Goal: Task Accomplishment & Management: Manage account settings

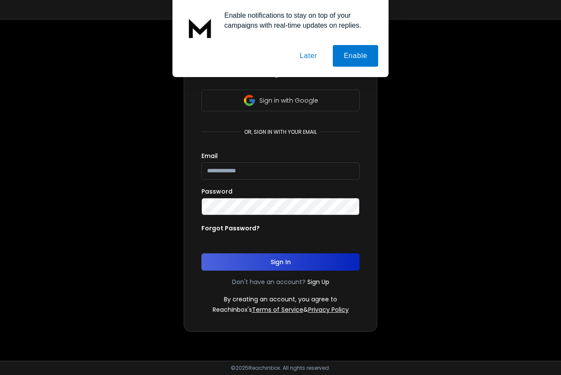
click at [294, 178] on input "email" at bounding box center [281, 170] width 158 height 17
type input "**********"
click at [257, 215] on form "**********" at bounding box center [281, 212] width 158 height 118
click at [313, 60] on button "Later" at bounding box center [308, 56] width 39 height 22
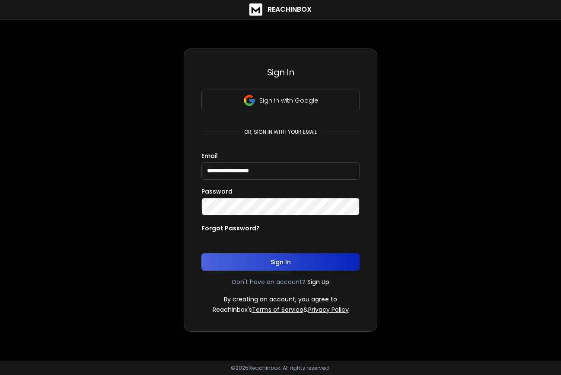
click at [350, 208] on icon at bounding box center [349, 207] width 8 height 8
click at [286, 259] on button "Sign In" at bounding box center [281, 261] width 158 height 17
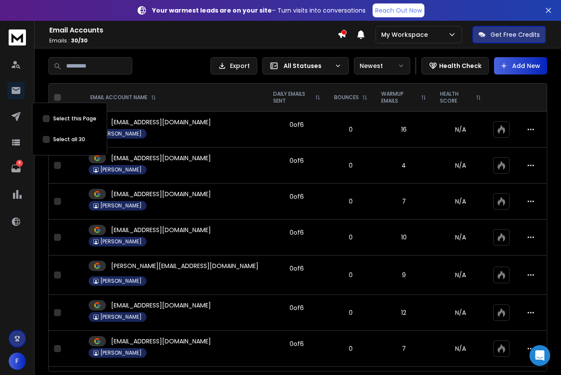
click at [70, 99] on div at bounding box center [68, 97] width 29 height 7
click at [60, 97] on button "Select this Page" at bounding box center [57, 97] width 7 height 7
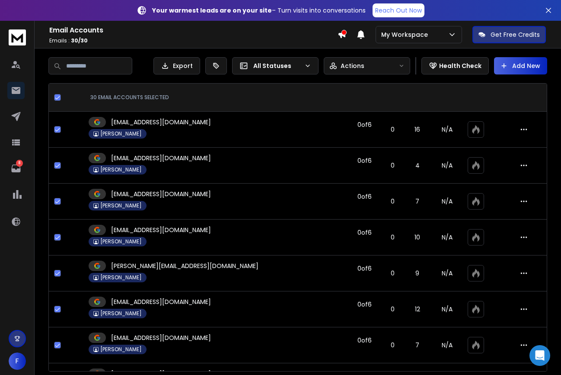
click at [60, 97] on button "button" at bounding box center [57, 97] width 7 height 7
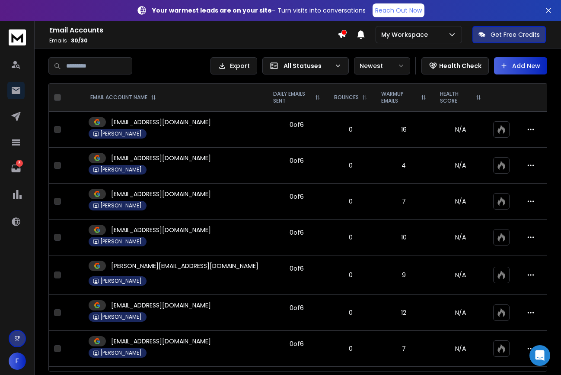
click at [60, 97] on button "button" at bounding box center [57, 97] width 7 height 7
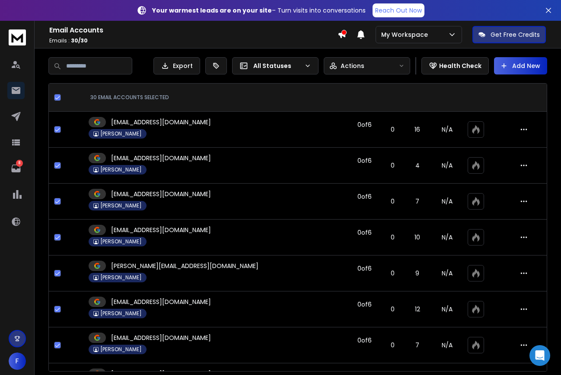
click at [271, 64] on p "All Statuses" at bounding box center [277, 65] width 48 height 9
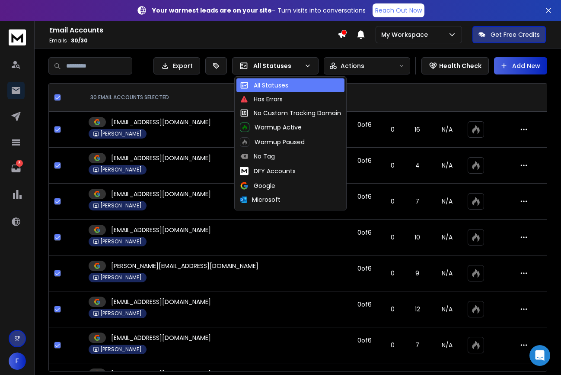
click at [271, 64] on p "All Statuses" at bounding box center [277, 65] width 48 height 9
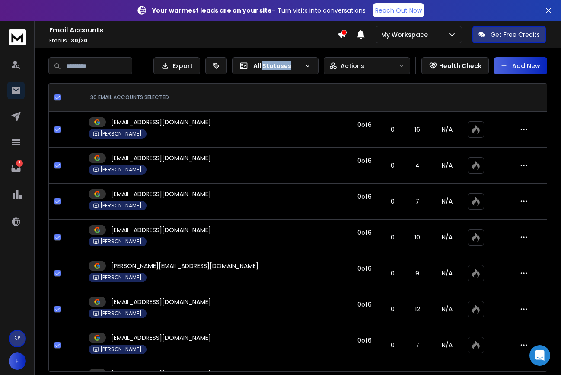
click at [271, 64] on p "All Statuses" at bounding box center [277, 65] width 48 height 9
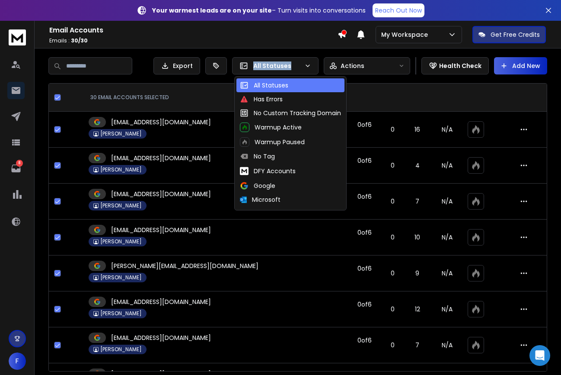
click at [271, 64] on p "All Statuses" at bounding box center [277, 65] width 48 height 9
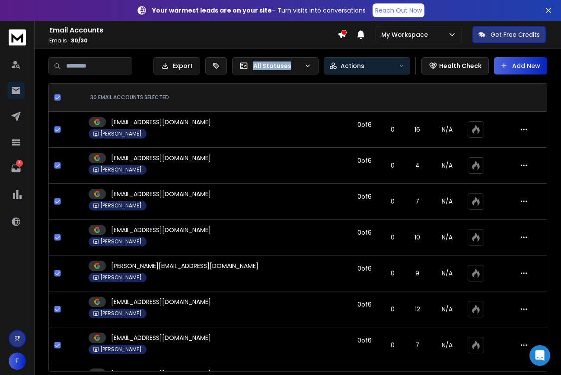
click at [342, 62] on div "Actions" at bounding box center [363, 65] width 66 height 9
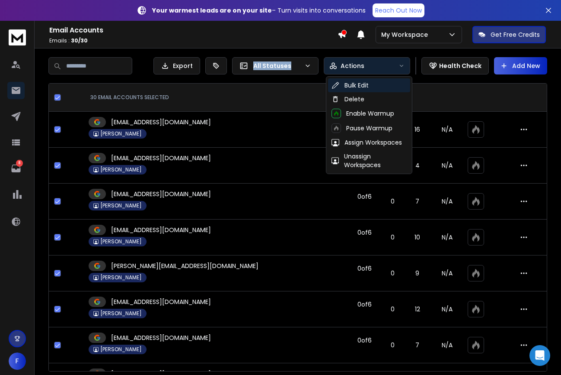
click at [342, 62] on div "Actions" at bounding box center [363, 65] width 66 height 9
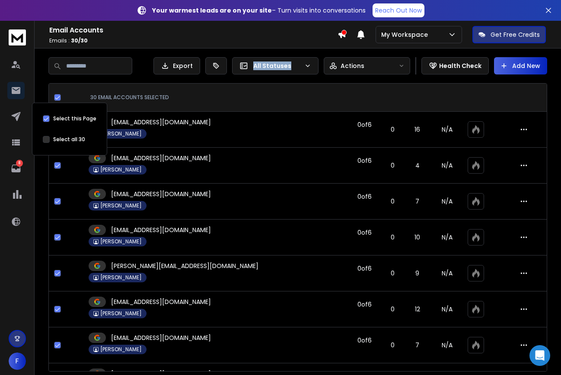
click at [57, 99] on button "Select this Page" at bounding box center [57, 97] width 7 height 7
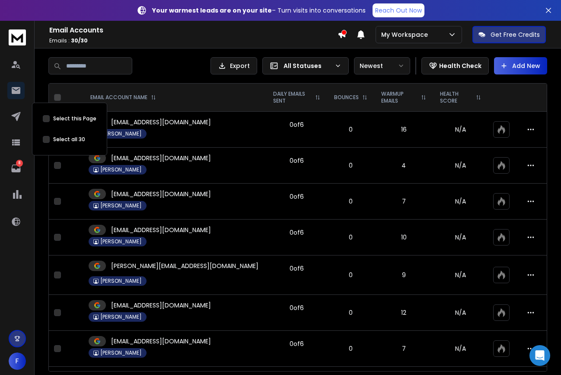
click at [184, 87] on th "EMAIL ACCOUNT NAME" at bounding box center [174, 97] width 183 height 28
click at [15, 113] on icon at bounding box center [16, 116] width 10 height 10
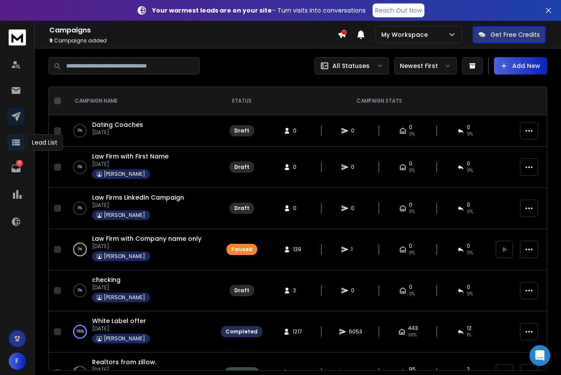
click at [18, 136] on link at bounding box center [15, 142] width 17 height 17
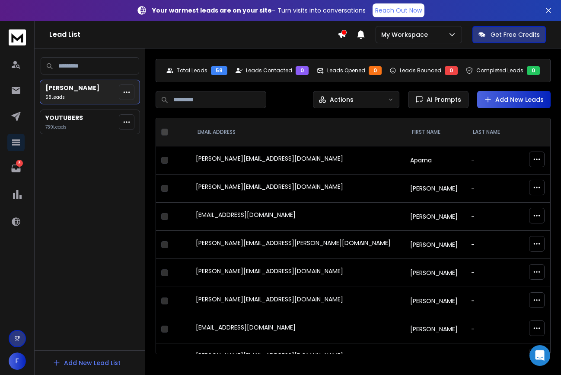
click at [30, 165] on div "8 F" at bounding box center [17, 199] width 35 height 357
click at [18, 165] on p "8" at bounding box center [19, 163] width 7 height 7
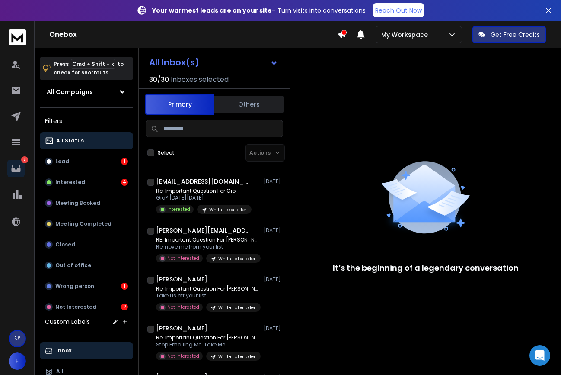
click at [23, 45] on img at bounding box center [17, 37] width 17 height 16
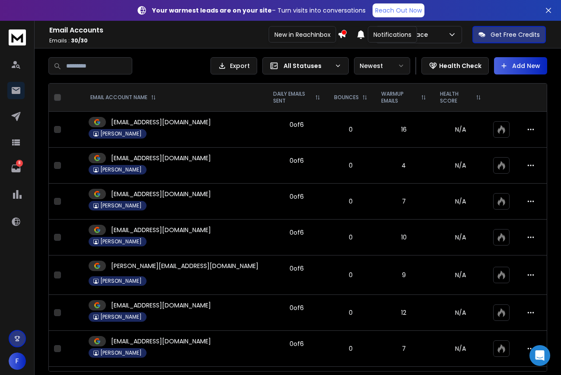
click at [398, 36] on div "Notifications" at bounding box center [392, 34] width 49 height 16
click at [435, 36] on div "My Workspace" at bounding box center [419, 34] width 75 height 9
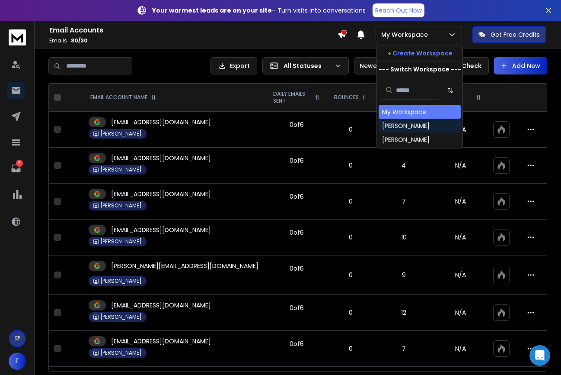
click at [415, 125] on div "Fenil Patel" at bounding box center [420, 126] width 82 height 14
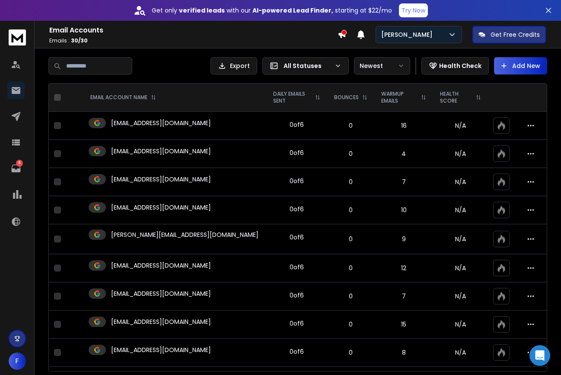
click at [426, 27] on button "Fenil Patel" at bounding box center [419, 34] width 87 height 17
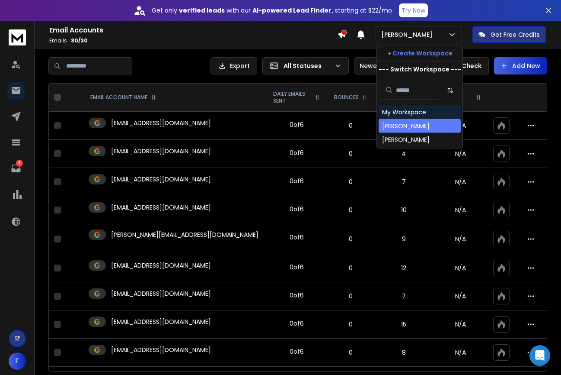
click at [409, 112] on div "My Workspace" at bounding box center [404, 112] width 44 height 9
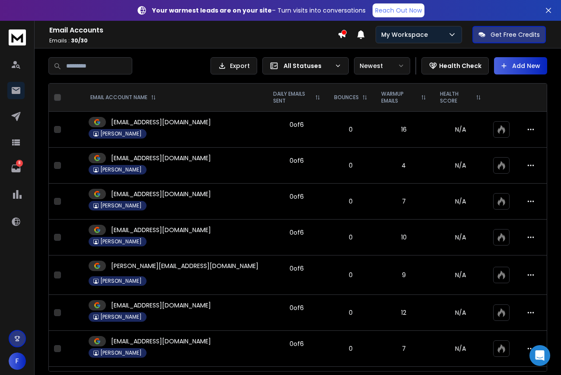
click at [417, 32] on p "My Workspace" at bounding box center [407, 34] width 50 height 9
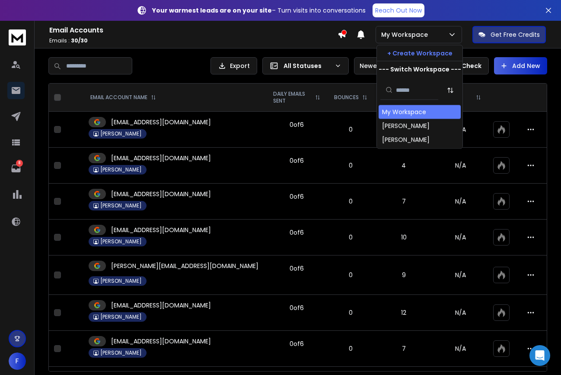
click at [409, 54] on p "+ Create Workspace" at bounding box center [420, 53] width 65 height 9
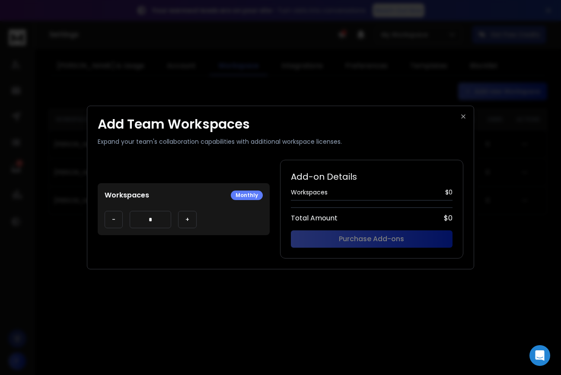
click at [339, 152] on div "Dialog Title Add Team Workspaces Expand your team's collaboration capabilities …" at bounding box center [281, 188] width 388 height 164
click at [192, 220] on button "+" at bounding box center [187, 219] width 19 height 17
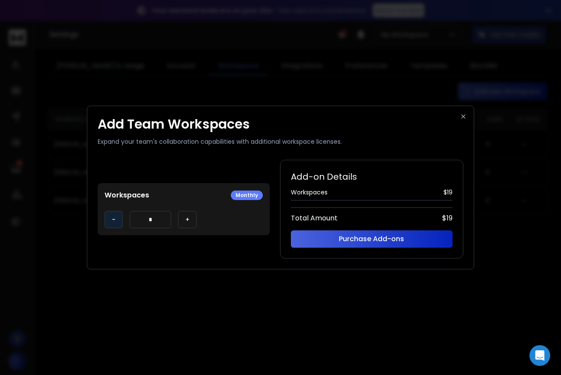
click at [106, 216] on button "-" at bounding box center [114, 219] width 18 height 17
type input "*"
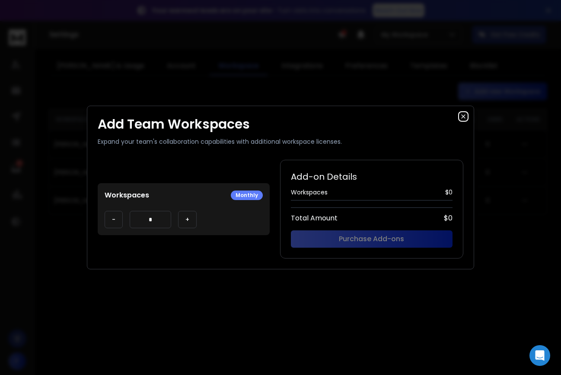
click at [465, 117] on icon "button" at bounding box center [463, 116] width 7 height 7
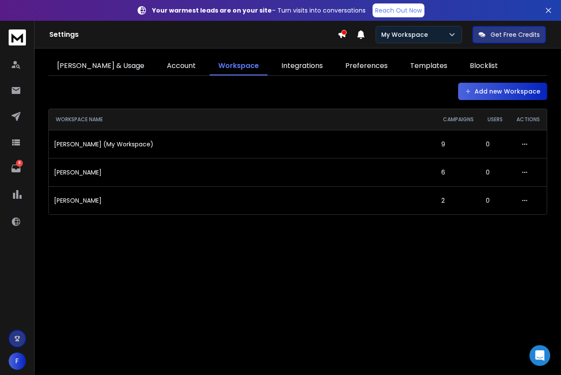
click at [421, 35] on p "My Workspace" at bounding box center [407, 34] width 50 height 9
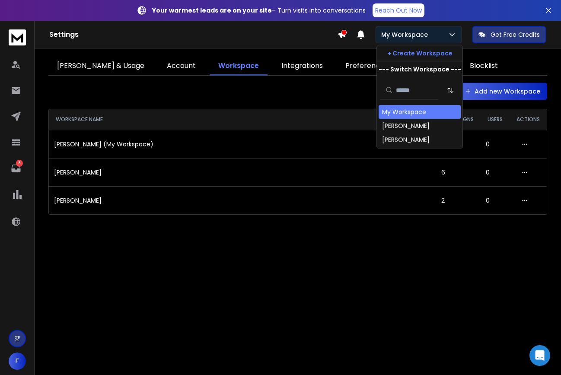
click at [423, 36] on p "My Workspace" at bounding box center [407, 34] width 50 height 9
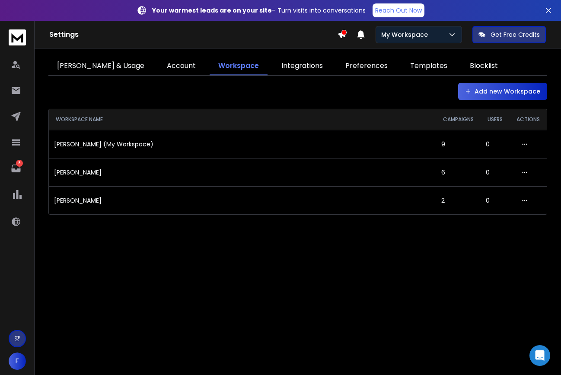
click at [388, 36] on p "My Workspace" at bounding box center [407, 34] width 50 height 9
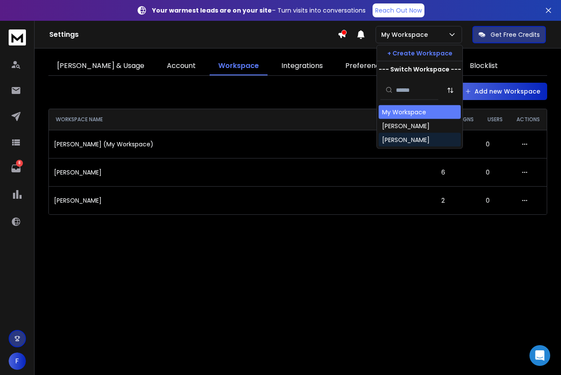
click at [408, 140] on div "kartikeya khandelwal" at bounding box center [406, 139] width 48 height 9
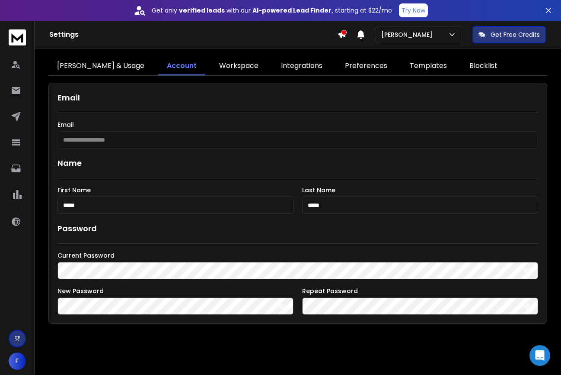
click at [87, 67] on link "[PERSON_NAME] & Usage" at bounding box center [100, 66] width 105 height 18
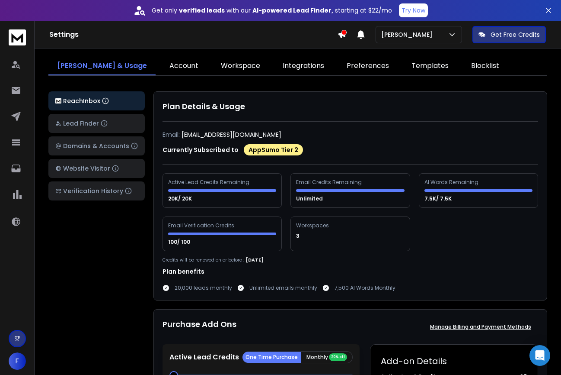
click at [268, 148] on div "AppSumo Tier 2" at bounding box center [273, 149] width 59 height 11
click at [212, 63] on link "Workspace" at bounding box center [240, 66] width 57 height 18
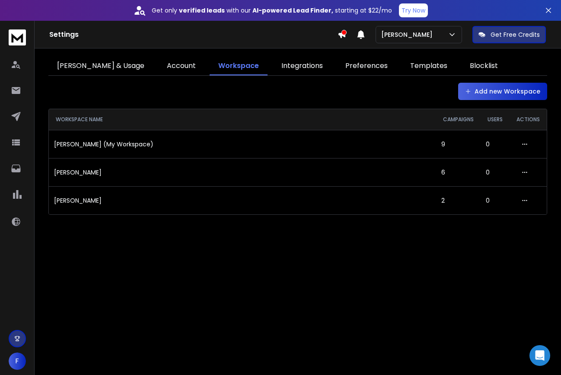
click at [273, 66] on link "Integrations" at bounding box center [302, 66] width 59 height 18
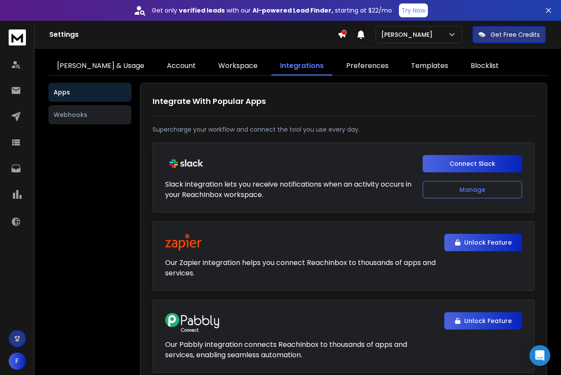
click at [338, 69] on link "Preferences" at bounding box center [368, 66] width 60 height 18
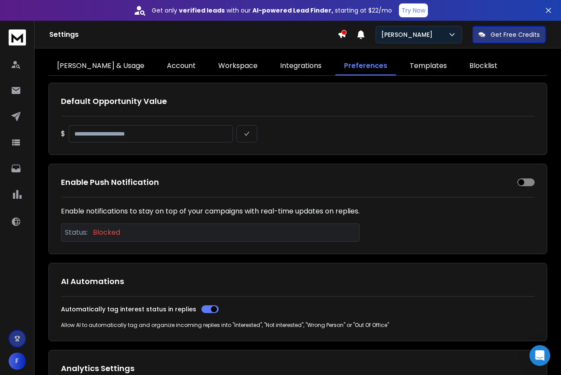
click at [412, 38] on p "kartikeya khandelwal" at bounding box center [409, 34] width 55 height 9
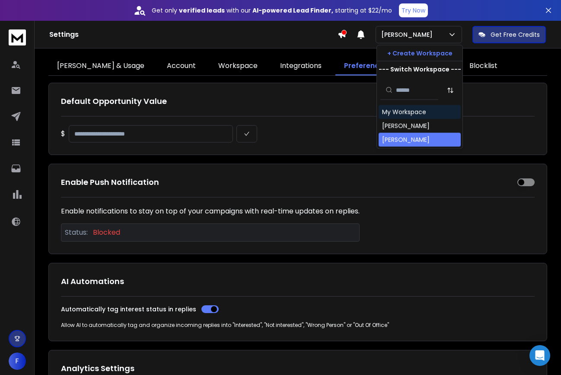
click at [96, 69] on link "[PERSON_NAME] & Usage" at bounding box center [100, 66] width 105 height 18
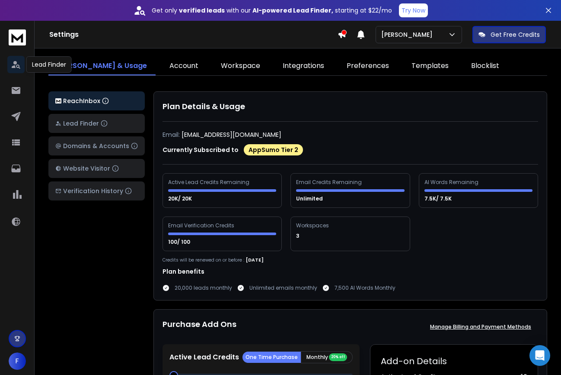
click at [20, 58] on link at bounding box center [15, 64] width 17 height 17
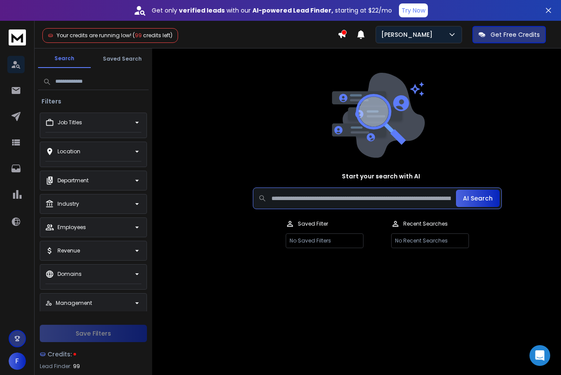
click at [415, 33] on p "kartikeya khandelwal" at bounding box center [409, 34] width 55 height 9
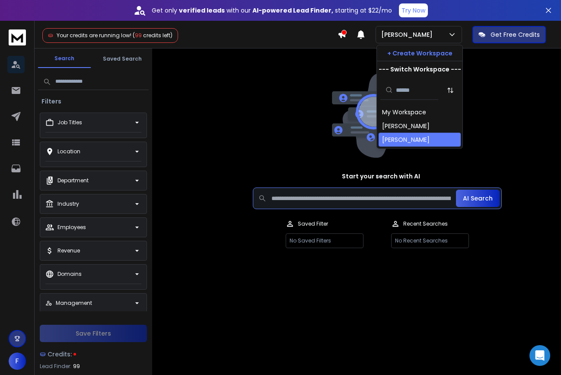
click at [272, 113] on div "Start your search with AI" at bounding box center [377, 120] width 423 height 122
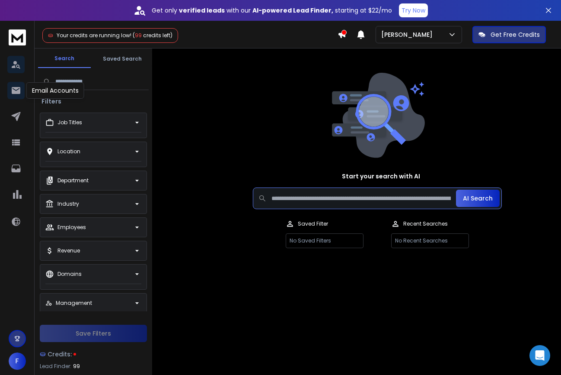
click at [17, 85] on icon at bounding box center [16, 90] width 10 height 10
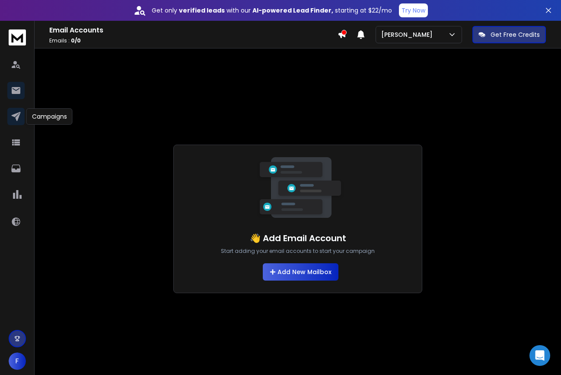
click at [17, 122] on link at bounding box center [15, 116] width 17 height 17
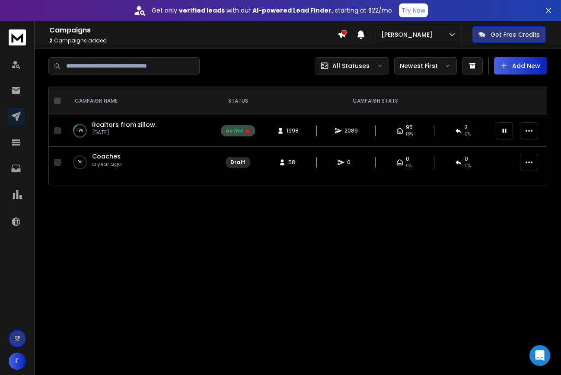
click at [18, 133] on div at bounding box center [17, 145] width 20 height 178
click at [18, 137] on icon at bounding box center [16, 142] width 10 height 10
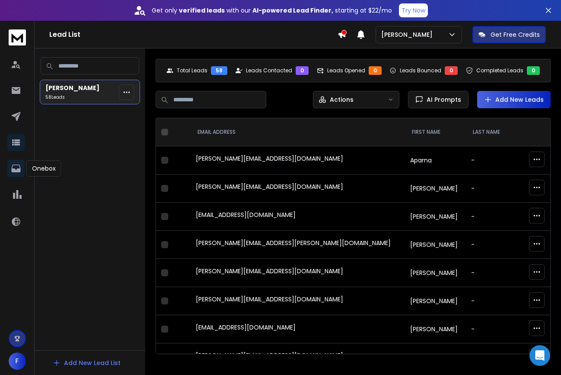
click at [20, 163] on icon at bounding box center [16, 168] width 10 height 10
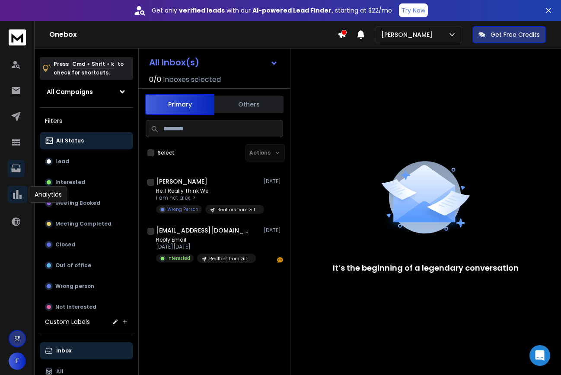
click at [23, 197] on icon at bounding box center [17, 194] width 13 height 13
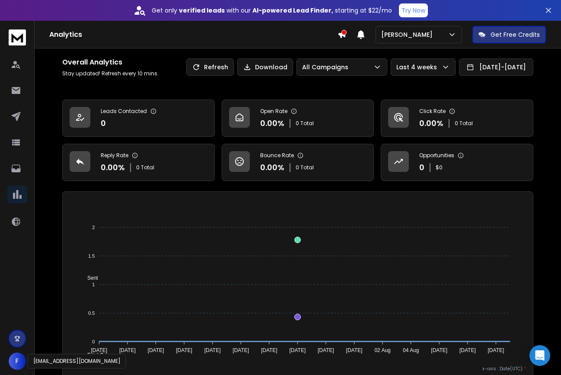
click at [15, 357] on span "F" at bounding box center [17, 360] width 17 height 17
click at [24, 320] on div "F" at bounding box center [17, 199] width 35 height 357
click at [17, 334] on link at bounding box center [17, 338] width 17 height 17
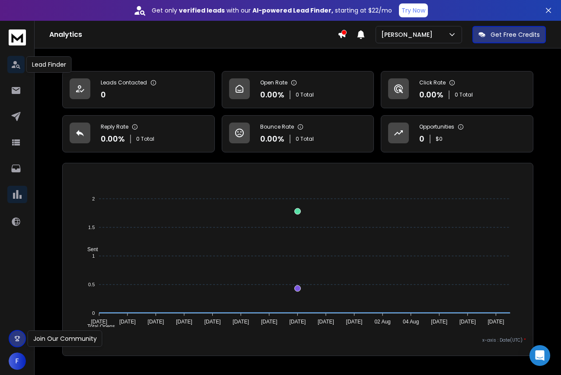
click at [16, 66] on icon at bounding box center [16, 66] width 9 height 4
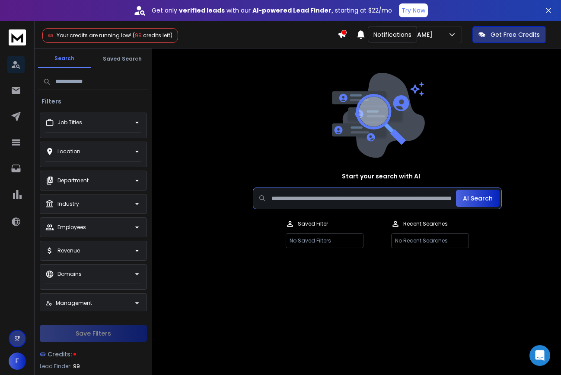
click at [395, 34] on div "Notifications" at bounding box center [392, 34] width 49 height 16
click at [115, 121] on div "Job Titles" at bounding box center [93, 122] width 96 height 9
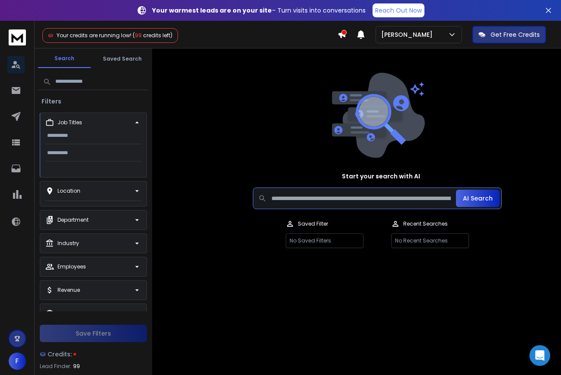
click at [115, 121] on div "Job Titles" at bounding box center [93, 122] width 96 height 9
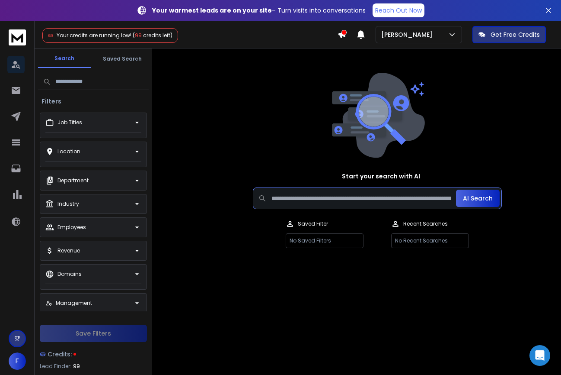
click at [104, 146] on div "Location" at bounding box center [93, 154] width 107 height 26
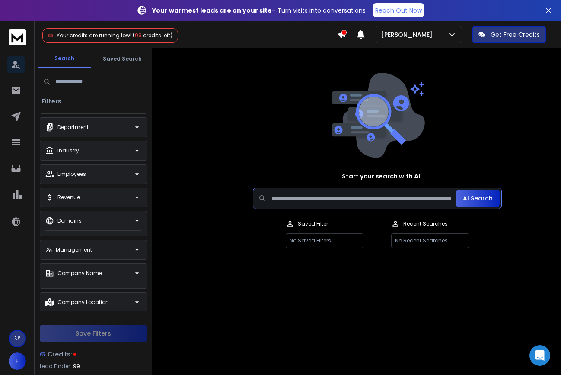
scroll to position [60, 0]
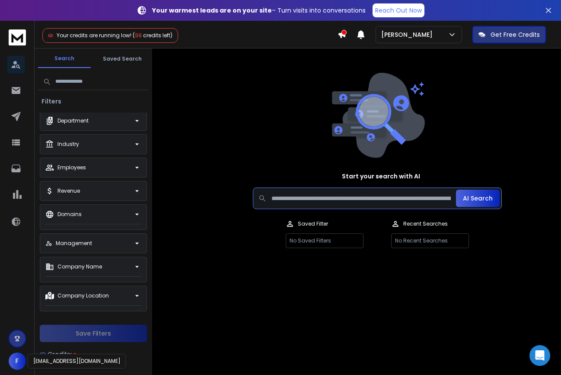
click at [16, 359] on span "F" at bounding box center [17, 360] width 17 height 17
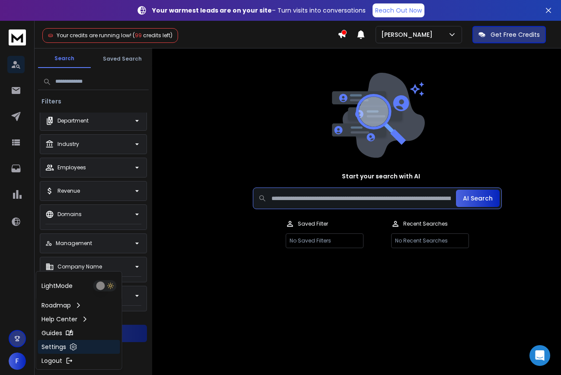
click at [58, 353] on div "Settings" at bounding box center [79, 347] width 82 height 14
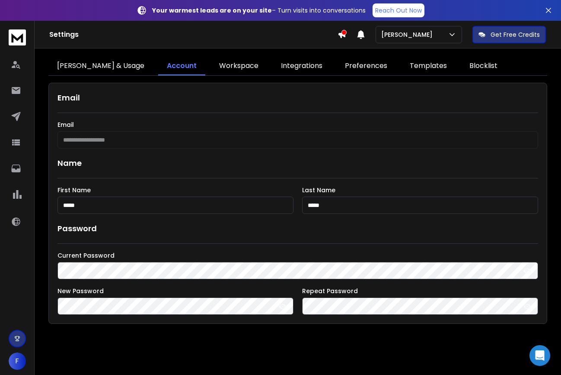
click at [211, 71] on link "Workspace" at bounding box center [239, 66] width 57 height 18
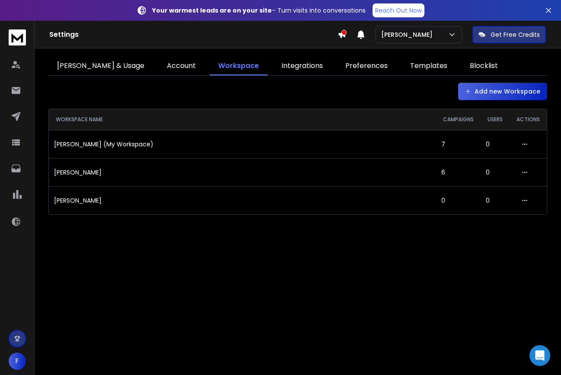
click at [102, 74] on link "Billings & Usage" at bounding box center [100, 66] width 105 height 18
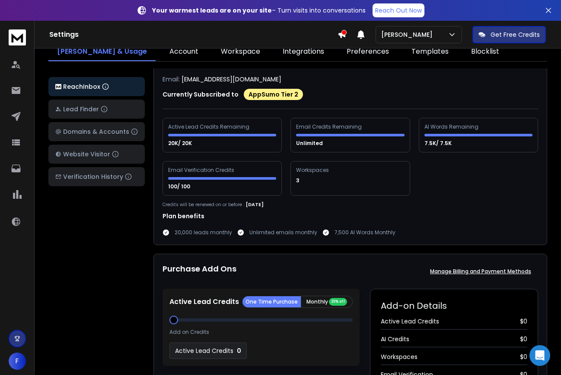
scroll to position [32, 0]
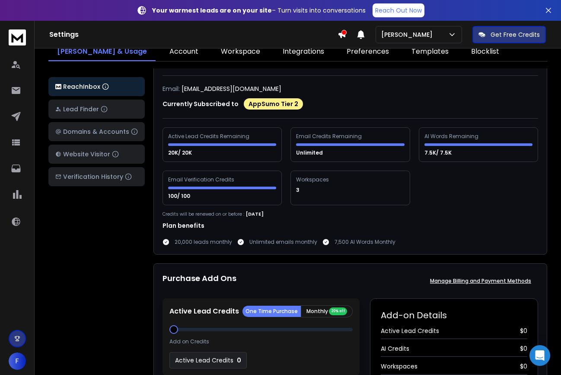
click at [372, 196] on div "Workspaces 3" at bounding box center [350, 187] width 119 height 35
click at [397, 38] on p "[PERSON_NAME]" at bounding box center [409, 34] width 55 height 9
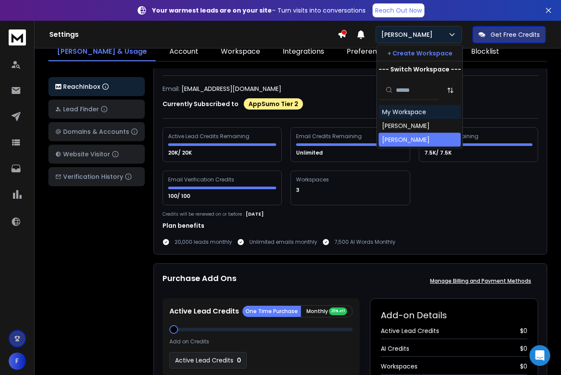
click at [397, 38] on p "[PERSON_NAME]" at bounding box center [409, 34] width 55 height 9
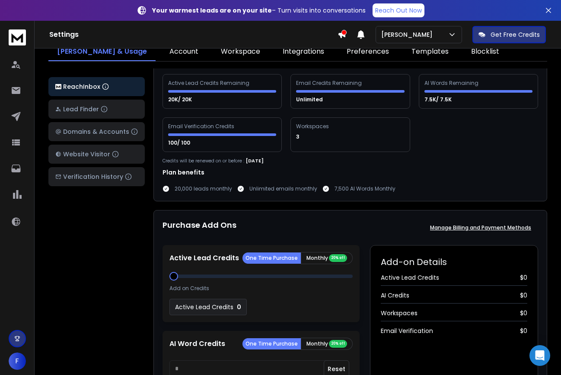
scroll to position [105, 0]
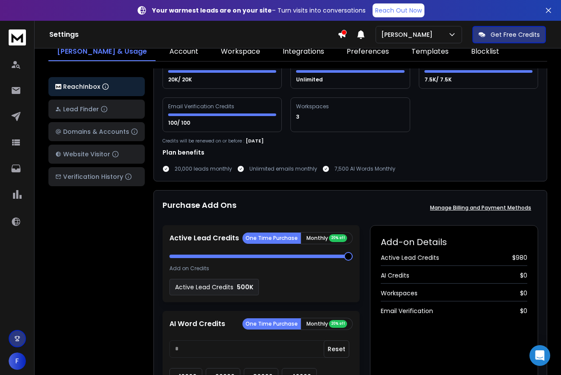
click at [349, 260] on span at bounding box center [348, 256] width 9 height 9
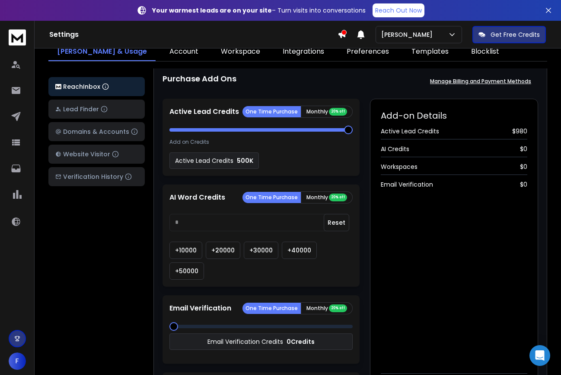
scroll to position [234, 0]
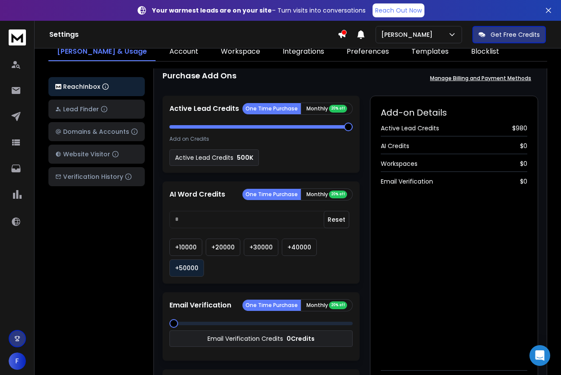
click at [186, 274] on button "+50000" at bounding box center [187, 267] width 35 height 17
click at [309, 249] on button "+40000" at bounding box center [299, 246] width 35 height 17
click at [180, 272] on button "+50000" at bounding box center [187, 267] width 35 height 17
type input "******"
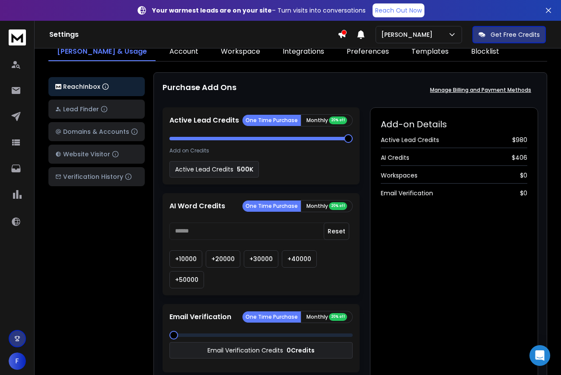
scroll to position [213, 0]
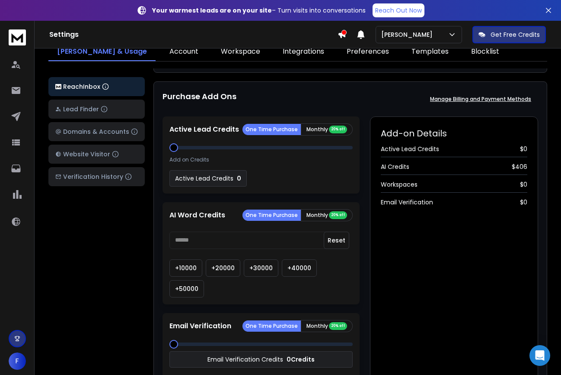
click at [170, 152] on span at bounding box center [174, 147] width 9 height 9
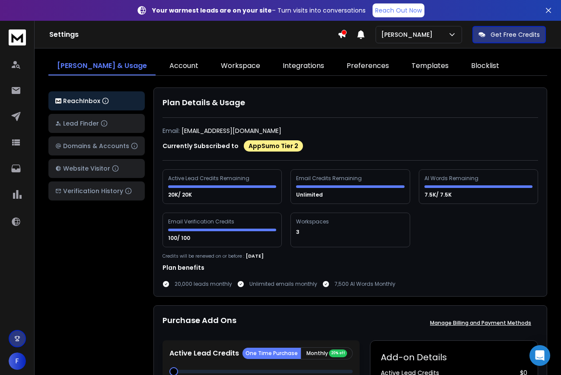
scroll to position [0, 0]
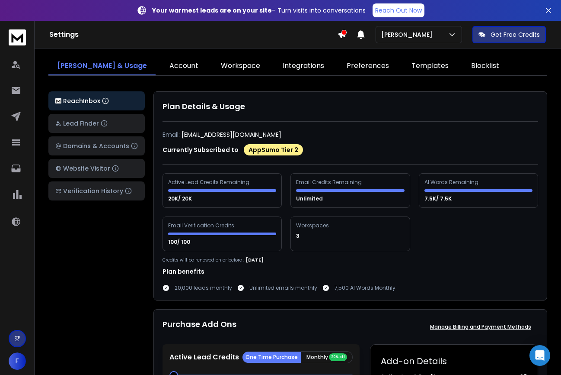
click at [274, 63] on link "Integrations" at bounding box center [303, 66] width 59 height 18
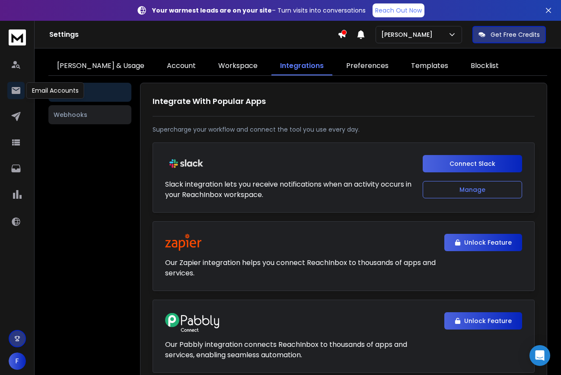
click at [11, 89] on icon at bounding box center [16, 90] width 10 height 10
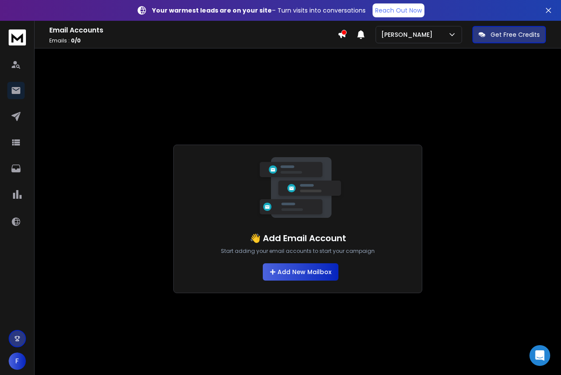
click at [308, 272] on button "Add New Mailbox" at bounding box center [301, 271] width 76 height 17
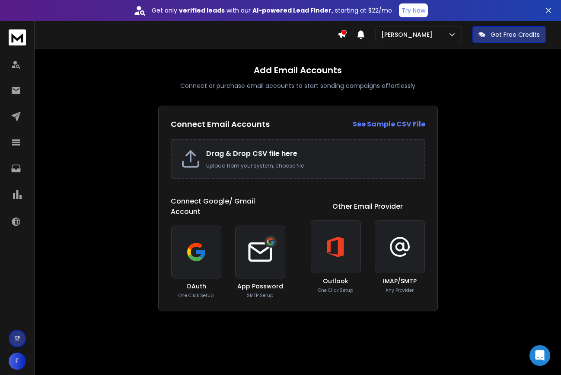
click at [329, 240] on icon at bounding box center [335, 246] width 17 height 20
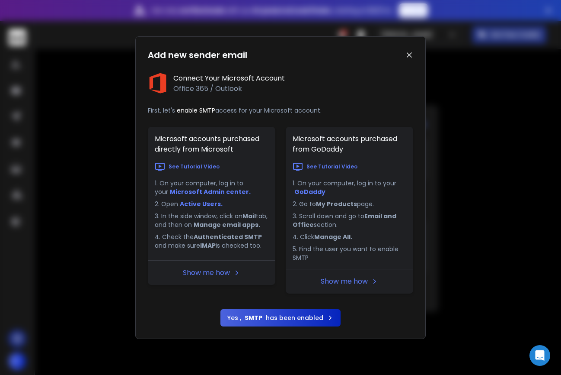
click at [407, 55] on icon at bounding box center [410, 55] width 8 height 8
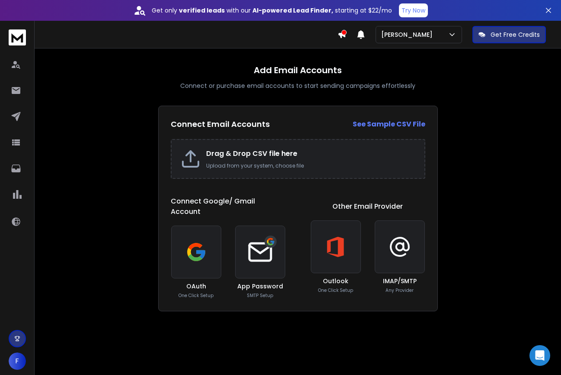
click at [327, 234] on div at bounding box center [336, 246] width 22 height 24
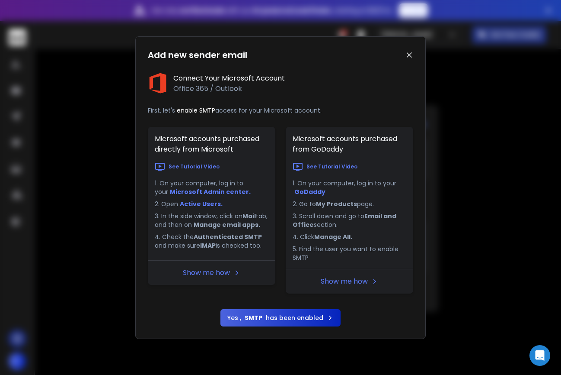
click at [258, 318] on b "SMTP" at bounding box center [254, 317] width 18 height 9
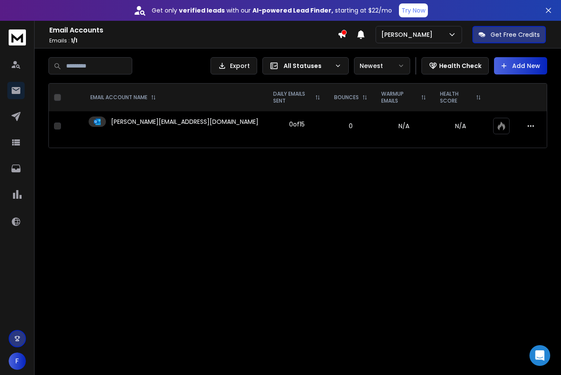
click at [528, 124] on icon at bounding box center [531, 126] width 8 height 8
click at [510, 144] on div "Warmup Settings" at bounding box center [511, 143] width 60 height 14
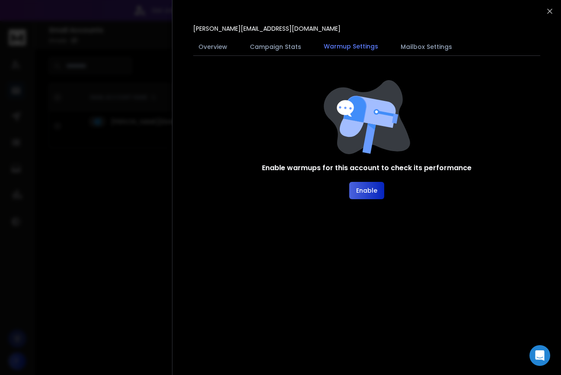
click at [376, 192] on button "Enable" at bounding box center [367, 190] width 35 height 17
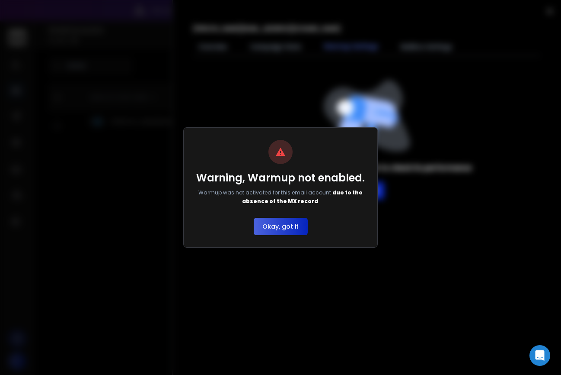
click at [285, 222] on button "Okay, got it" at bounding box center [281, 226] width 54 height 17
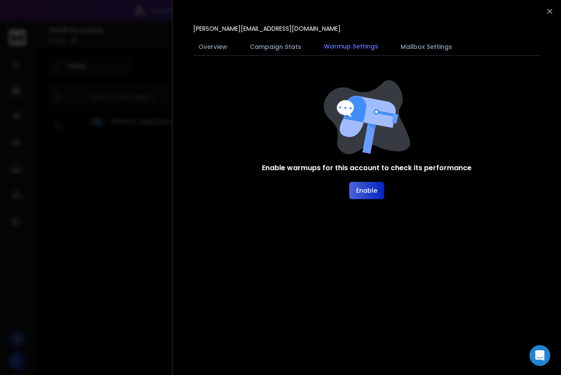
click at [361, 186] on button "Enable" at bounding box center [367, 190] width 35 height 17
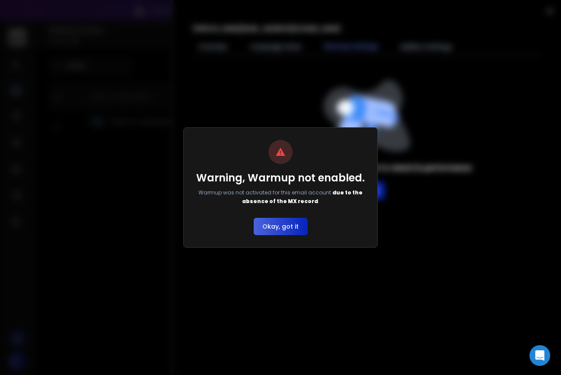
click at [304, 208] on div "Warning, Warmup not enabled. Warmup was not activated for this email account du…" at bounding box center [281, 187] width 170 height 95
click at [298, 221] on button "Okay, got it" at bounding box center [281, 226] width 54 height 17
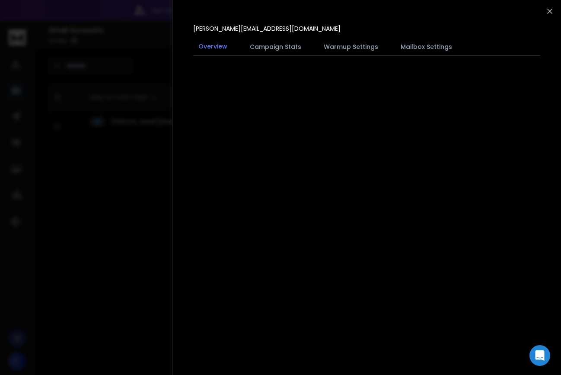
click at [142, 108] on div at bounding box center [280, 187] width 561 height 375
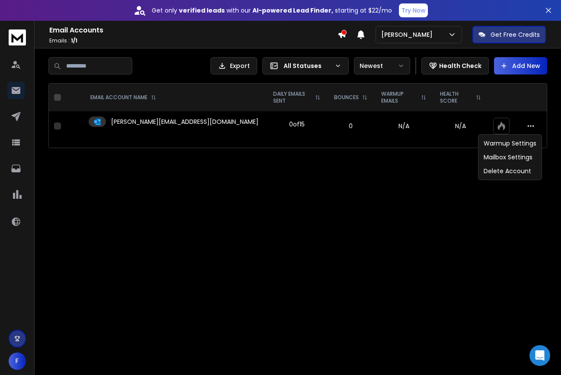
click at [530, 128] on icon at bounding box center [531, 126] width 8 height 8
click at [528, 123] on icon at bounding box center [531, 126] width 8 height 8
click at [498, 125] on icon at bounding box center [501, 126] width 7 height 9
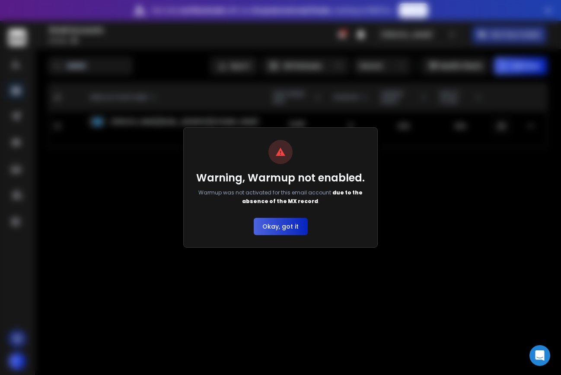
click at [282, 223] on button "Okay, got it" at bounding box center [281, 226] width 54 height 17
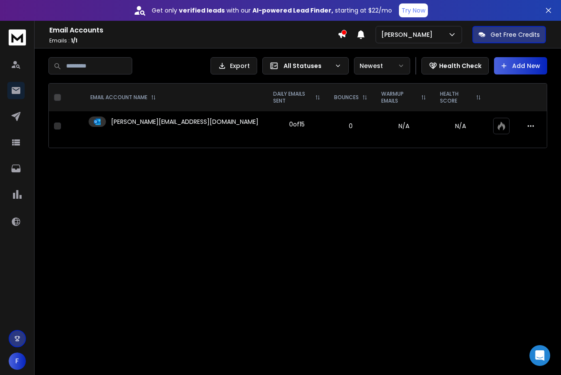
click at [533, 126] on button at bounding box center [531, 126] width 22 height 15
click at [523, 157] on div "Mailbox Settings" at bounding box center [511, 157] width 60 height 14
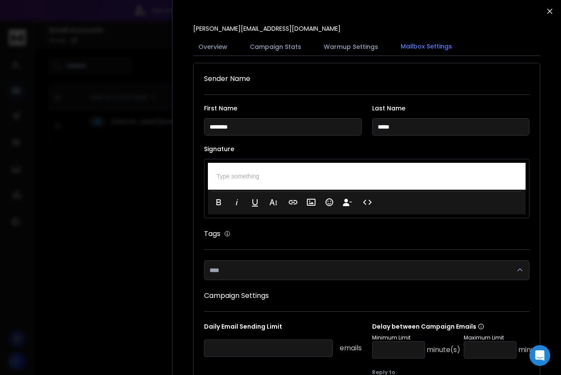
click at [550, 7] on icon "button" at bounding box center [550, 11] width 9 height 9
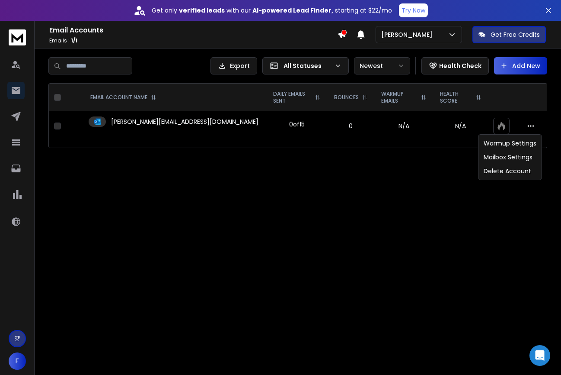
click at [529, 125] on icon at bounding box center [531, 125] width 6 height 1
click at [529, 128] on icon at bounding box center [531, 126] width 8 height 8
click at [532, 124] on icon at bounding box center [531, 126] width 8 height 8
click at [514, 148] on div "Warmup Settings" at bounding box center [511, 143] width 60 height 14
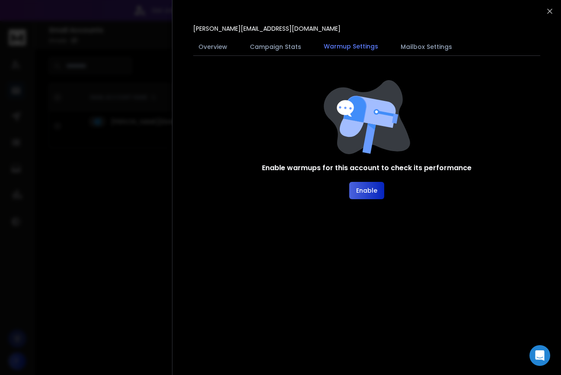
click at [418, 47] on button "Mailbox Settings" at bounding box center [427, 46] width 62 height 19
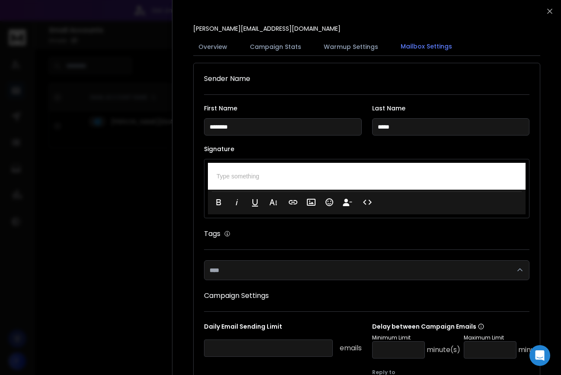
click at [266, 48] on button "Campaign Stats" at bounding box center [276, 46] width 62 height 19
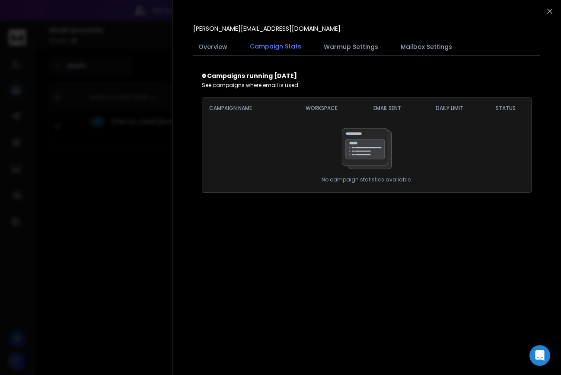
click at [202, 48] on button "Overview" at bounding box center [212, 46] width 39 height 19
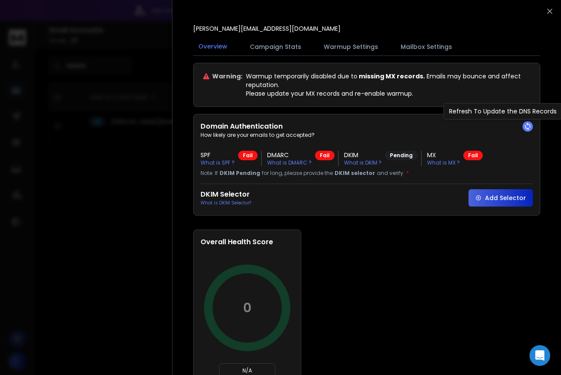
click at [527, 124] on icon at bounding box center [528, 126] width 9 height 9
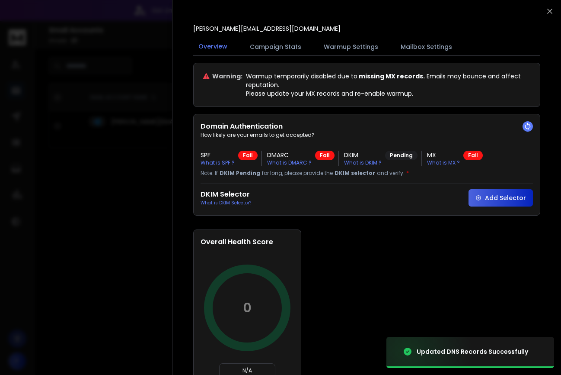
click at [484, 203] on button "Add Selector" at bounding box center [501, 197] width 64 height 17
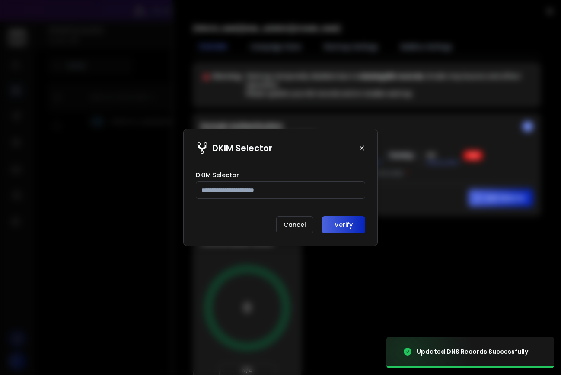
click at [312, 195] on input "text" at bounding box center [281, 189] width 170 height 17
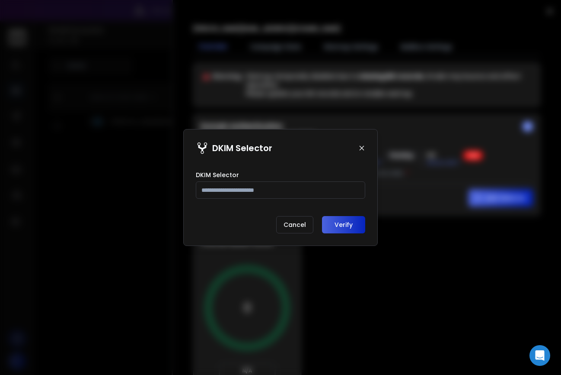
click at [367, 152] on div "DKIM Selector DKIM Selector Cancel Verify" at bounding box center [280, 187] width 195 height 117
click at [353, 141] on div "DKIM Selector DKIM Selector Cancel Verify" at bounding box center [280, 187] width 195 height 117
click at [358, 145] on div "DKIM Selector" at bounding box center [281, 147] width 170 height 13
click at [362, 147] on icon at bounding box center [362, 148] width 5 height 5
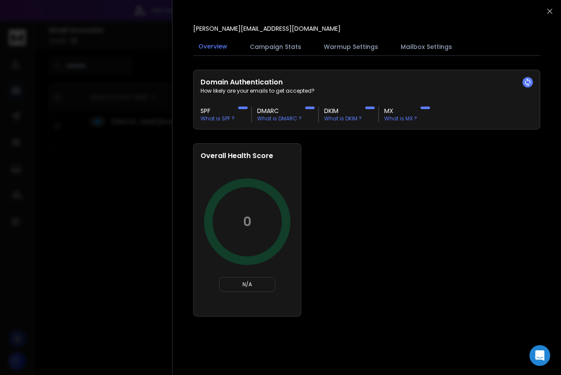
click at [130, 101] on div at bounding box center [280, 187] width 561 height 375
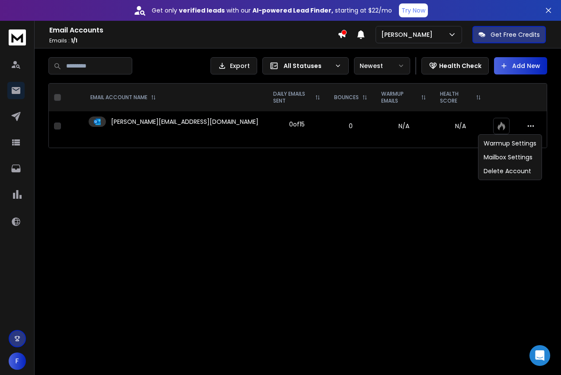
click at [527, 124] on icon at bounding box center [531, 126] width 8 height 8
click at [519, 139] on div "Warmup Settings" at bounding box center [511, 143] width 60 height 14
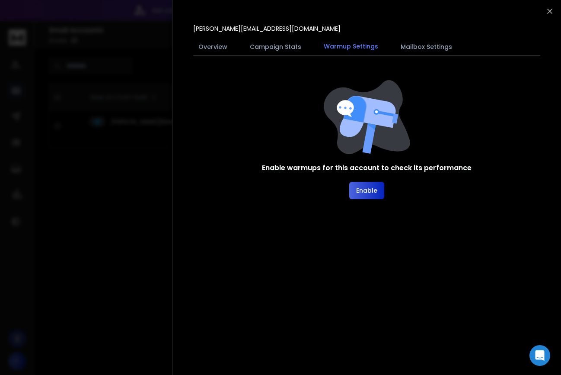
click at [378, 193] on button "Enable" at bounding box center [367, 190] width 35 height 17
click at [365, 189] on button "Enable" at bounding box center [367, 190] width 35 height 17
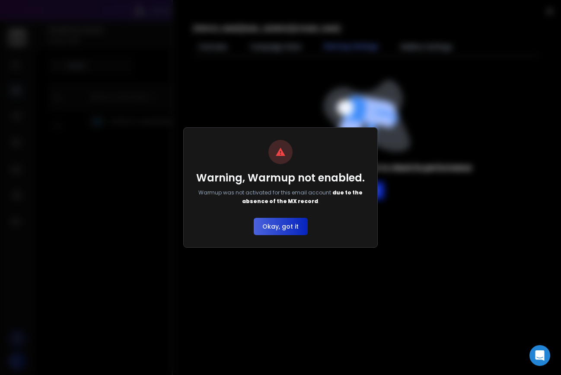
click at [276, 225] on button "Okay, got it" at bounding box center [281, 226] width 54 height 17
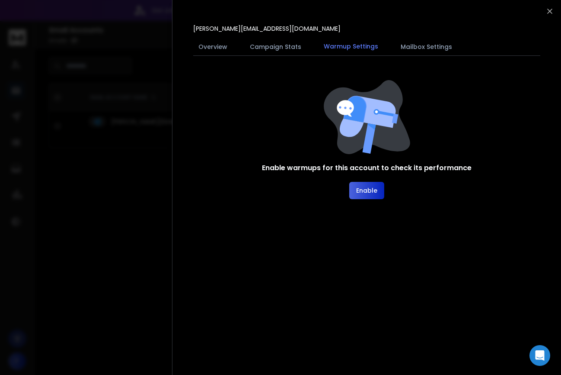
click at [268, 46] on button "Campaign Stats" at bounding box center [276, 46] width 62 height 19
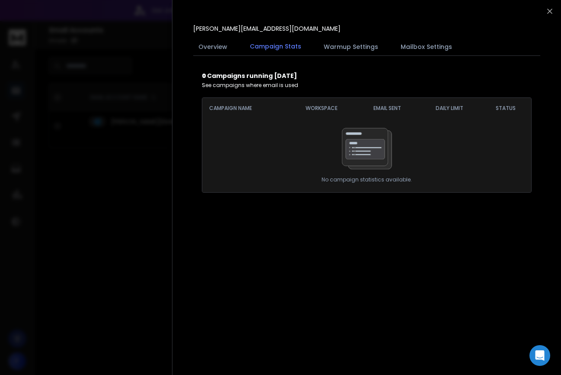
click at [225, 47] on button "Overview" at bounding box center [212, 46] width 39 height 19
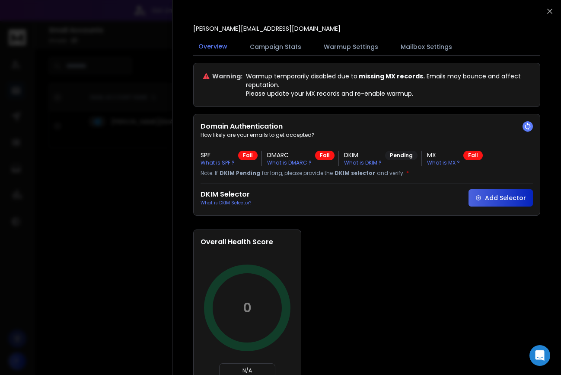
click at [491, 206] on div "DKIM Selector What is DKIM Selector? Add Selector" at bounding box center [367, 195] width 333 height 25
click at [493, 192] on button "Add Selector" at bounding box center [501, 197] width 64 height 17
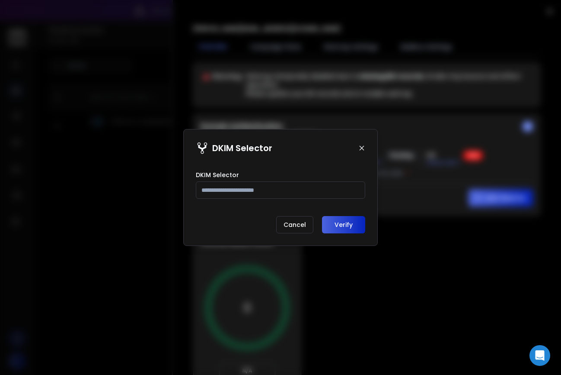
click at [273, 192] on input "text" at bounding box center [281, 189] width 170 height 17
click at [362, 143] on div "DKIM Selector" at bounding box center [281, 147] width 170 height 13
click at [287, 228] on p "Cancel" at bounding box center [294, 224] width 37 height 17
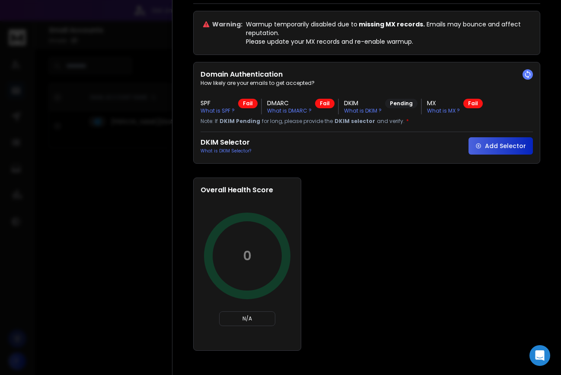
scroll to position [31, 0]
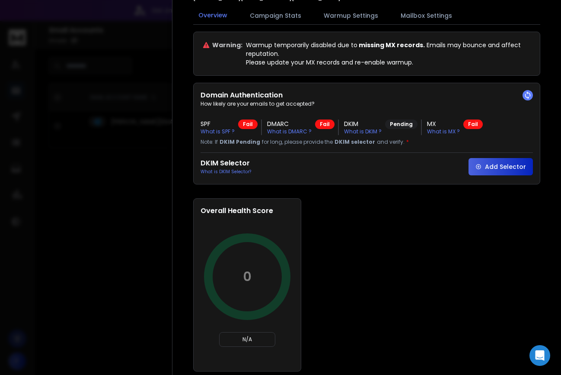
click at [241, 175] on div "DKIM Selector What is DKIM Selector? Add Selector" at bounding box center [367, 164] width 333 height 25
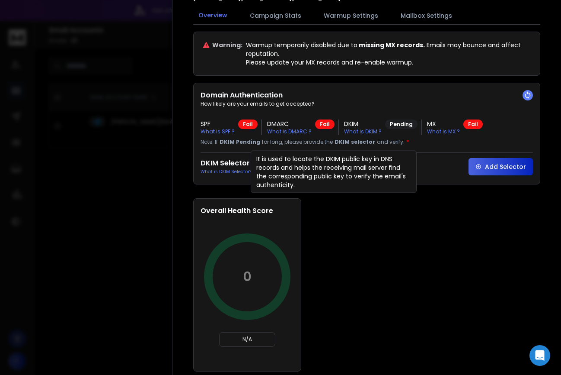
click at [239, 168] on p "What is DKIM Selector?" at bounding box center [226, 171] width 51 height 6
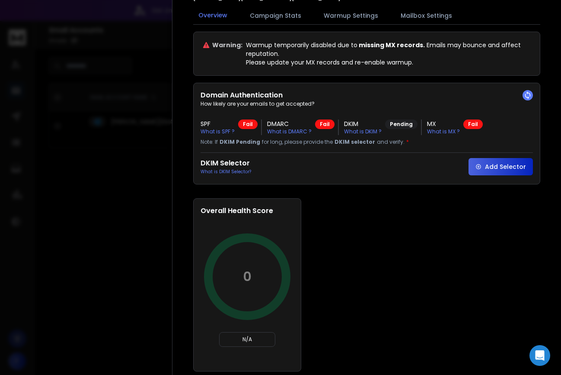
click at [242, 171] on p "What is DKIM Selector?" at bounding box center [226, 171] width 51 height 6
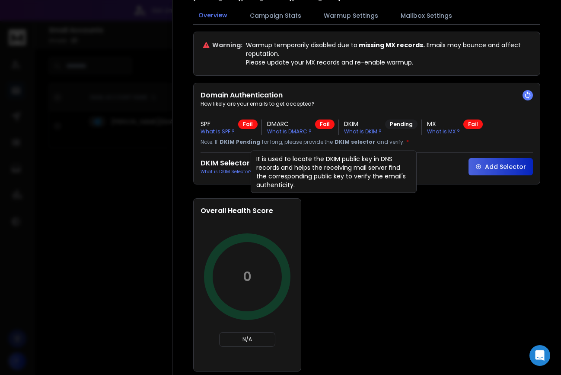
click at [230, 170] on p "What is DKIM Selector?" at bounding box center [226, 171] width 51 height 6
click at [229, 170] on p "What is DKIM Selector?" at bounding box center [226, 171] width 51 height 6
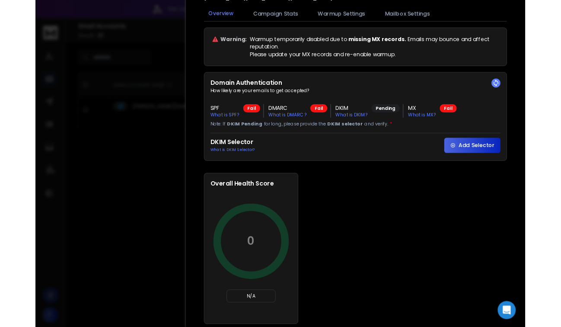
scroll to position [0, 0]
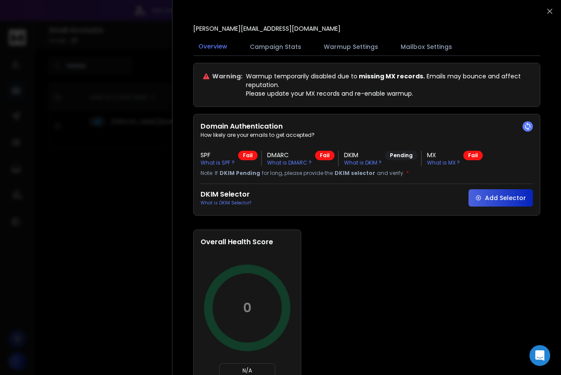
click at [278, 47] on button "Campaign Stats" at bounding box center [276, 46] width 62 height 19
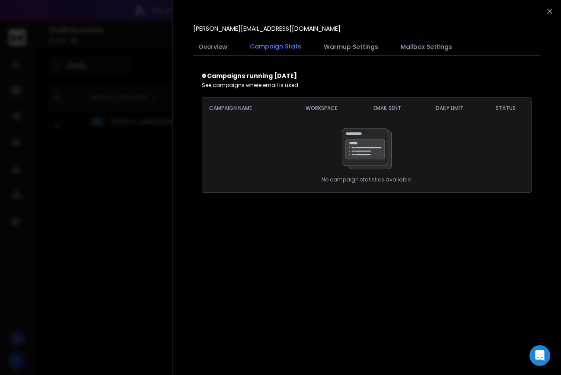
click at [360, 46] on button "Warmup Settings" at bounding box center [351, 46] width 65 height 19
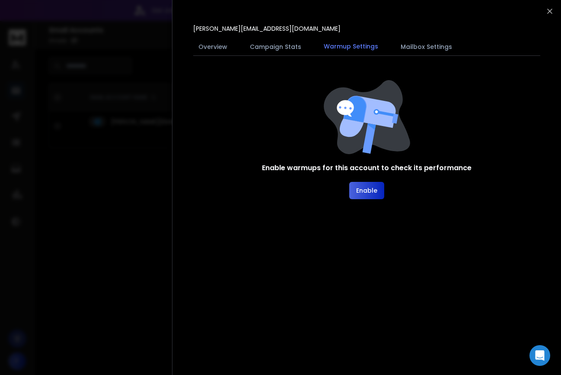
click at [366, 189] on button "Enable" at bounding box center [367, 190] width 35 height 17
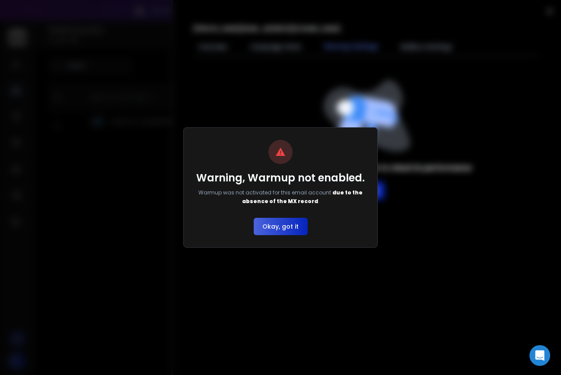
click at [398, 115] on div "Warning, Warmup not enabled. Warmup was not activated for this email account du…" at bounding box center [280, 187] width 561 height 375
click at [386, 112] on div "Warning, Warmup not enabled. Warmup was not activated for this email account du…" at bounding box center [280, 187] width 561 height 375
click at [269, 222] on button "Okay, got it" at bounding box center [281, 226] width 54 height 17
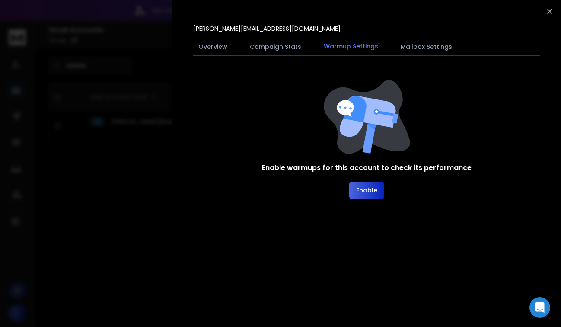
click at [369, 188] on button "Enable" at bounding box center [367, 190] width 35 height 17
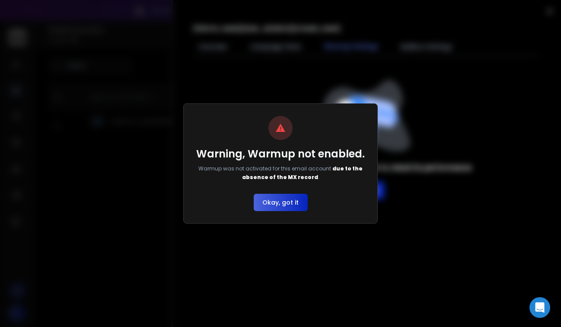
click at [285, 209] on button "Okay, got it" at bounding box center [281, 202] width 54 height 17
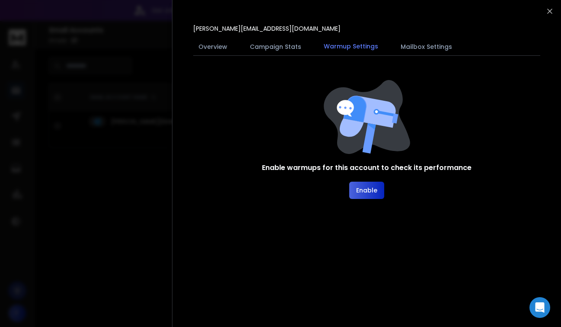
click at [423, 52] on button "Mailbox Settings" at bounding box center [427, 46] width 62 height 19
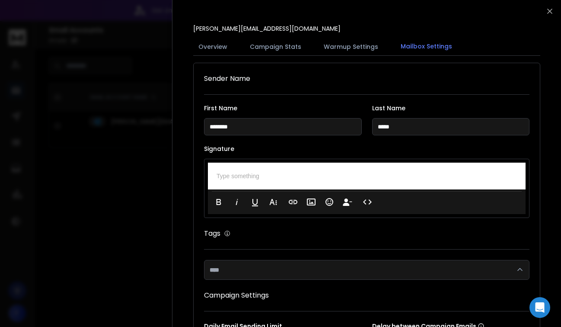
click at [343, 54] on button "Warmup Settings" at bounding box center [351, 46] width 65 height 19
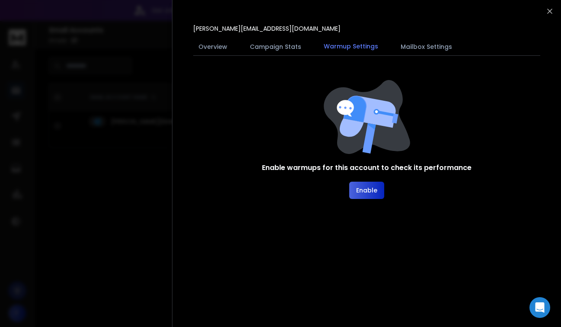
click at [250, 43] on button "Campaign Stats" at bounding box center [276, 46] width 62 height 19
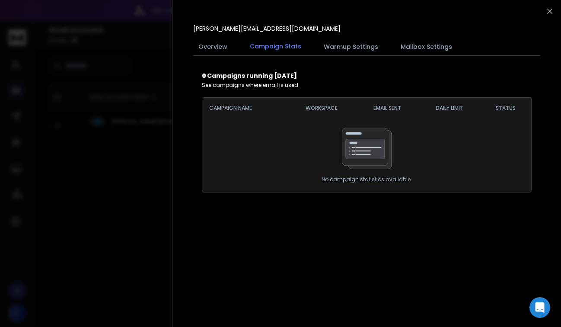
click at [213, 45] on button "Overview" at bounding box center [212, 46] width 39 height 19
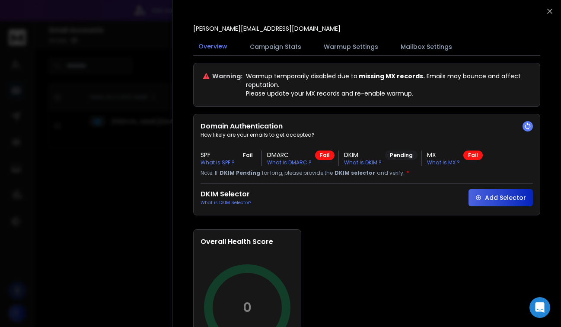
click at [250, 155] on div "Fail" at bounding box center [247, 156] width 19 height 10
click at [312, 155] on div "DMARC What is DMARC ? Fail" at bounding box center [303, 159] width 72 height 16
click at [323, 155] on div "Fail" at bounding box center [324, 156] width 19 height 10
click at [529, 123] on icon at bounding box center [528, 126] width 9 height 9
